Goal: Navigation & Orientation: Find specific page/section

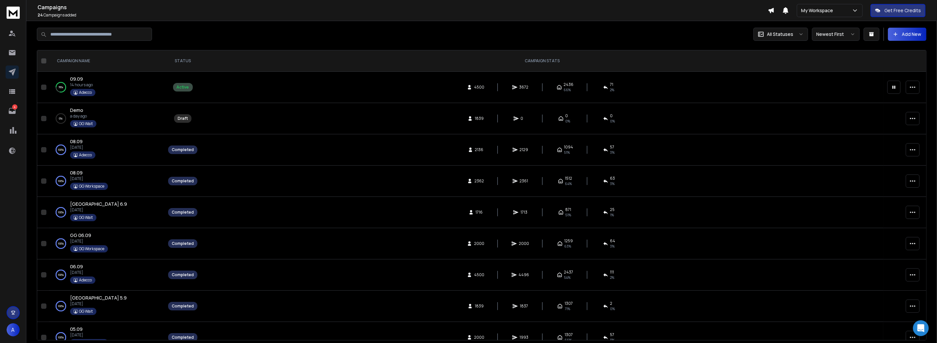
click at [258, 112] on td "1839 0 0 0% 0 0%" at bounding box center [542, 118] width 682 height 31
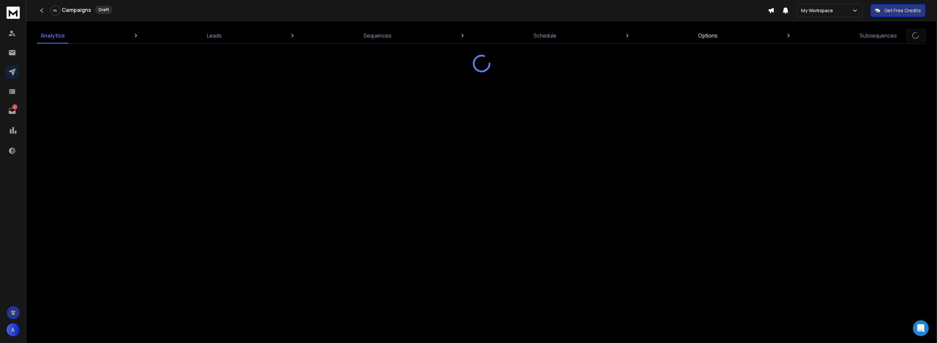
click at [709, 34] on p "Options" at bounding box center [707, 36] width 19 height 8
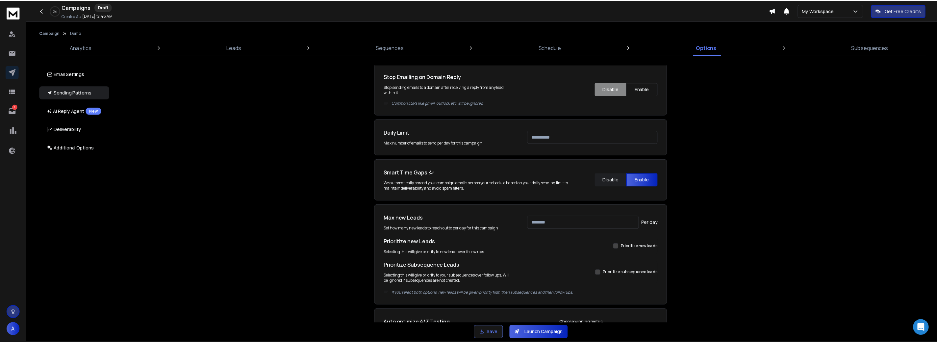
scroll to position [117, 0]
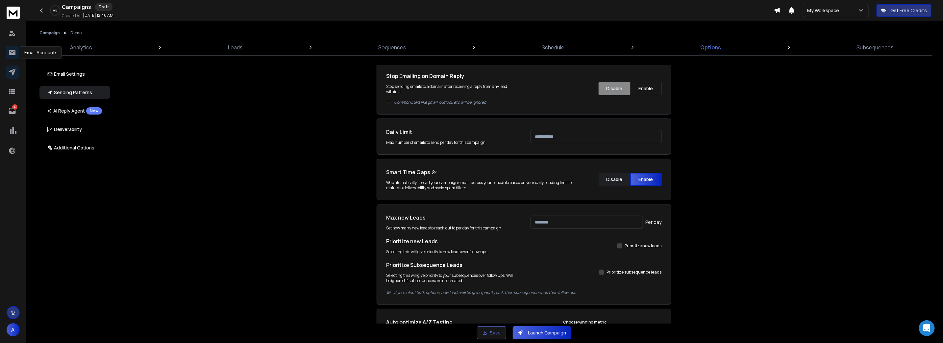
click at [9, 51] on icon at bounding box center [12, 52] width 7 height 5
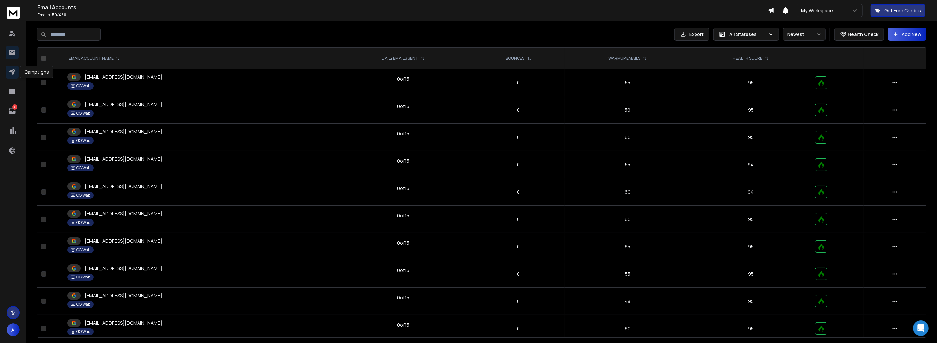
click at [14, 71] on icon at bounding box center [12, 72] width 8 height 8
